Goal: Task Accomplishment & Management: Complete application form

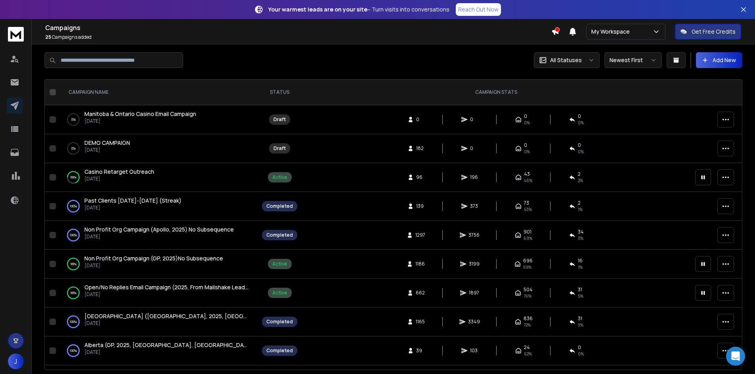
click at [717, 64] on button "Add New" at bounding box center [719, 60] width 46 height 16
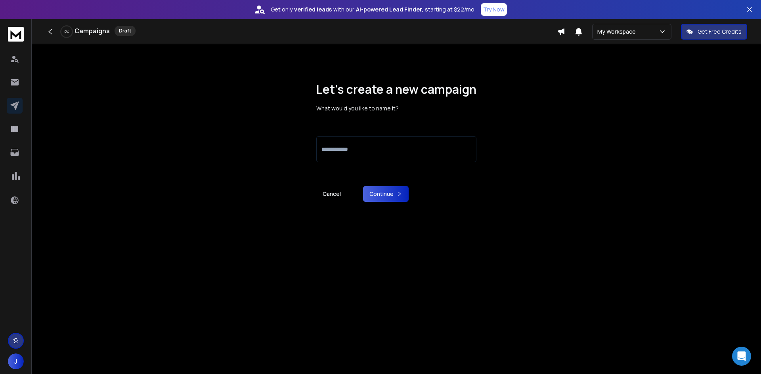
click at [381, 156] on input at bounding box center [396, 149] width 160 height 26
type input "**********"
click at [391, 190] on button "Continue" at bounding box center [386, 194] width 46 height 16
